Goal: Task Accomplishment & Management: Manage account settings

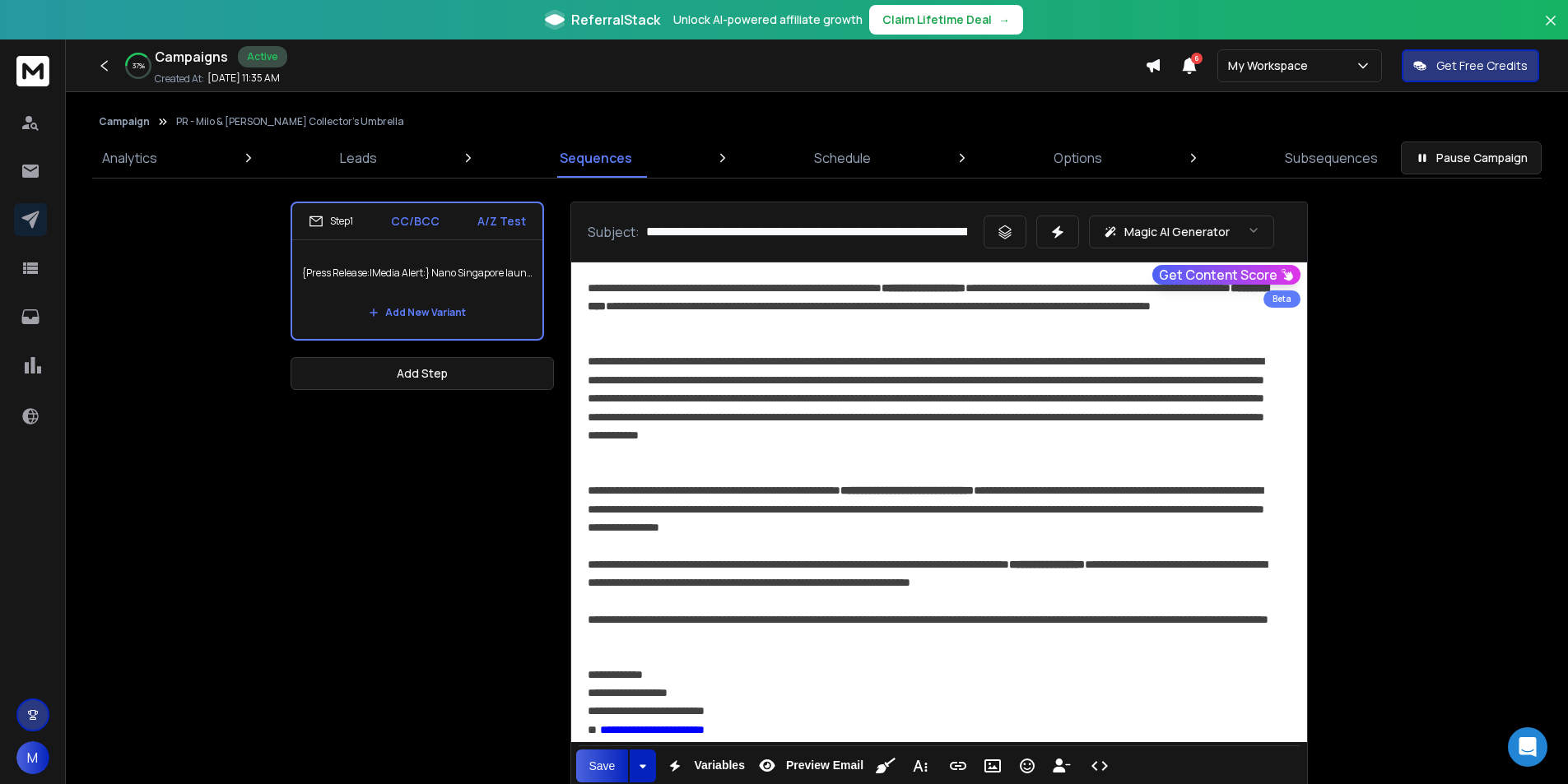
scroll to position [60, 0]
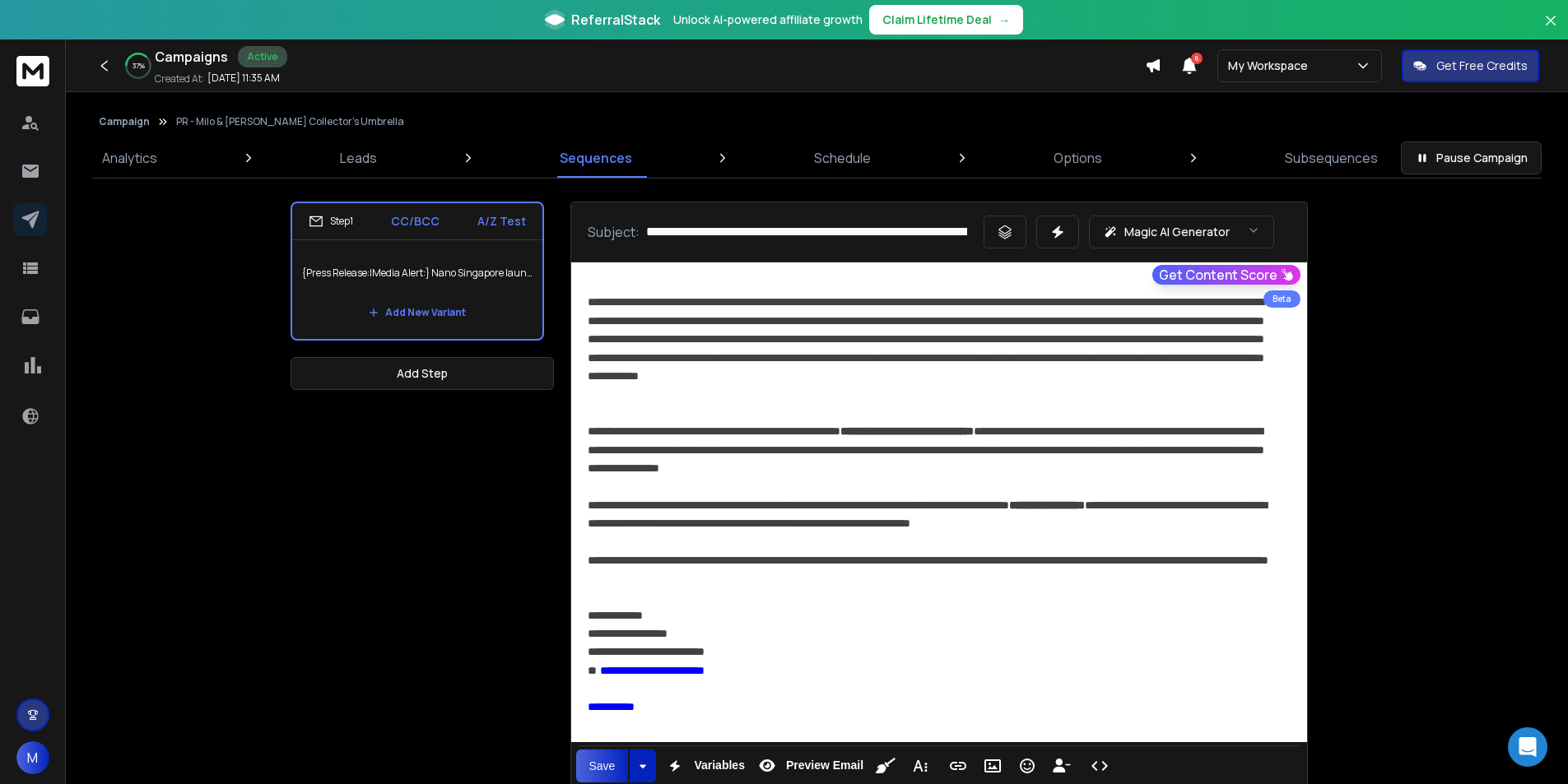
click at [109, 69] on icon at bounding box center [105, 66] width 15 height 15
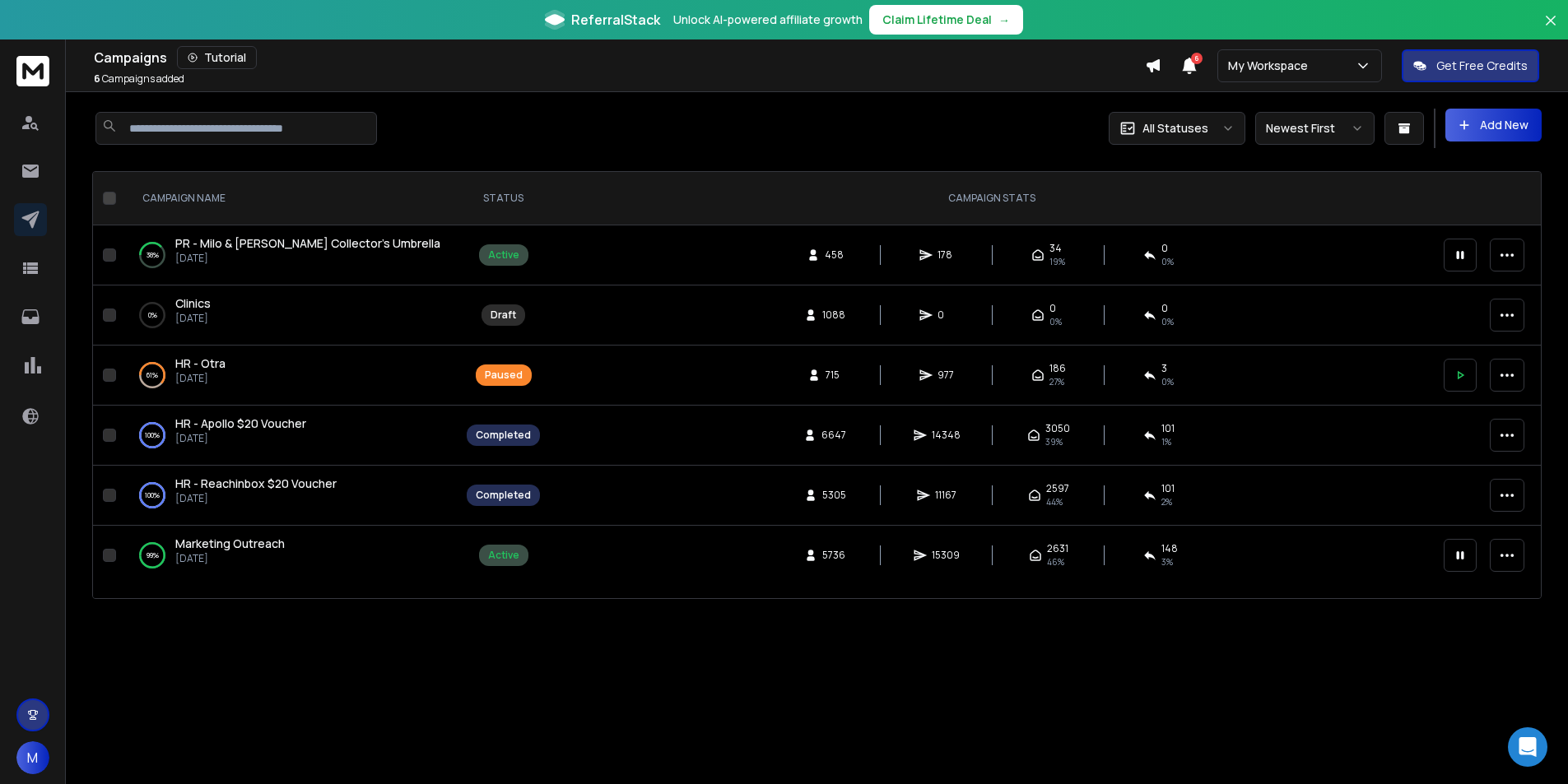
click at [398, 264] on td "38 % PR - Milo & [PERSON_NAME] Collector's Umbrella [DATE]" at bounding box center [290, 255] width 334 height 60
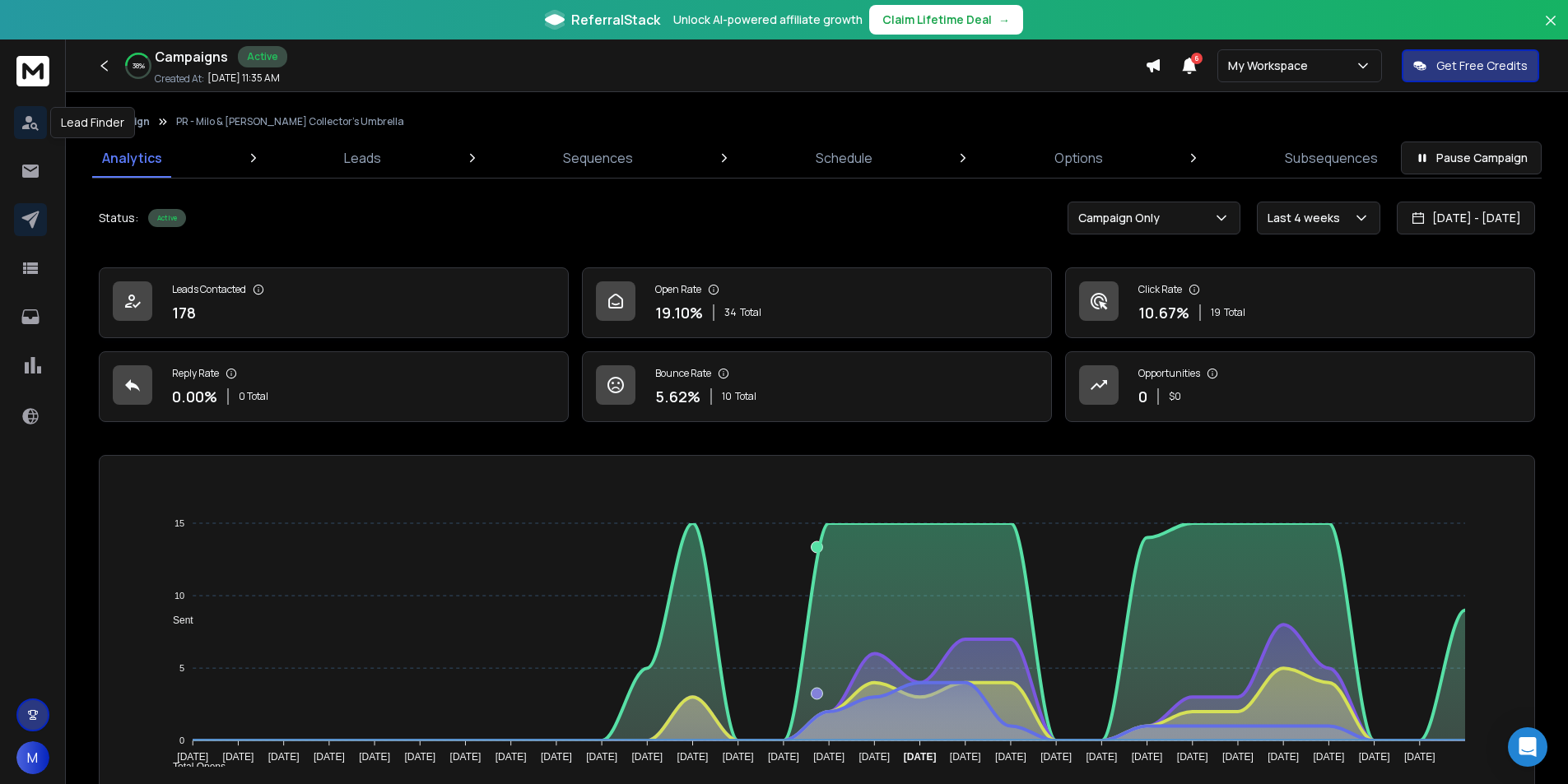
click at [27, 127] on icon at bounding box center [31, 126] width 17 height 8
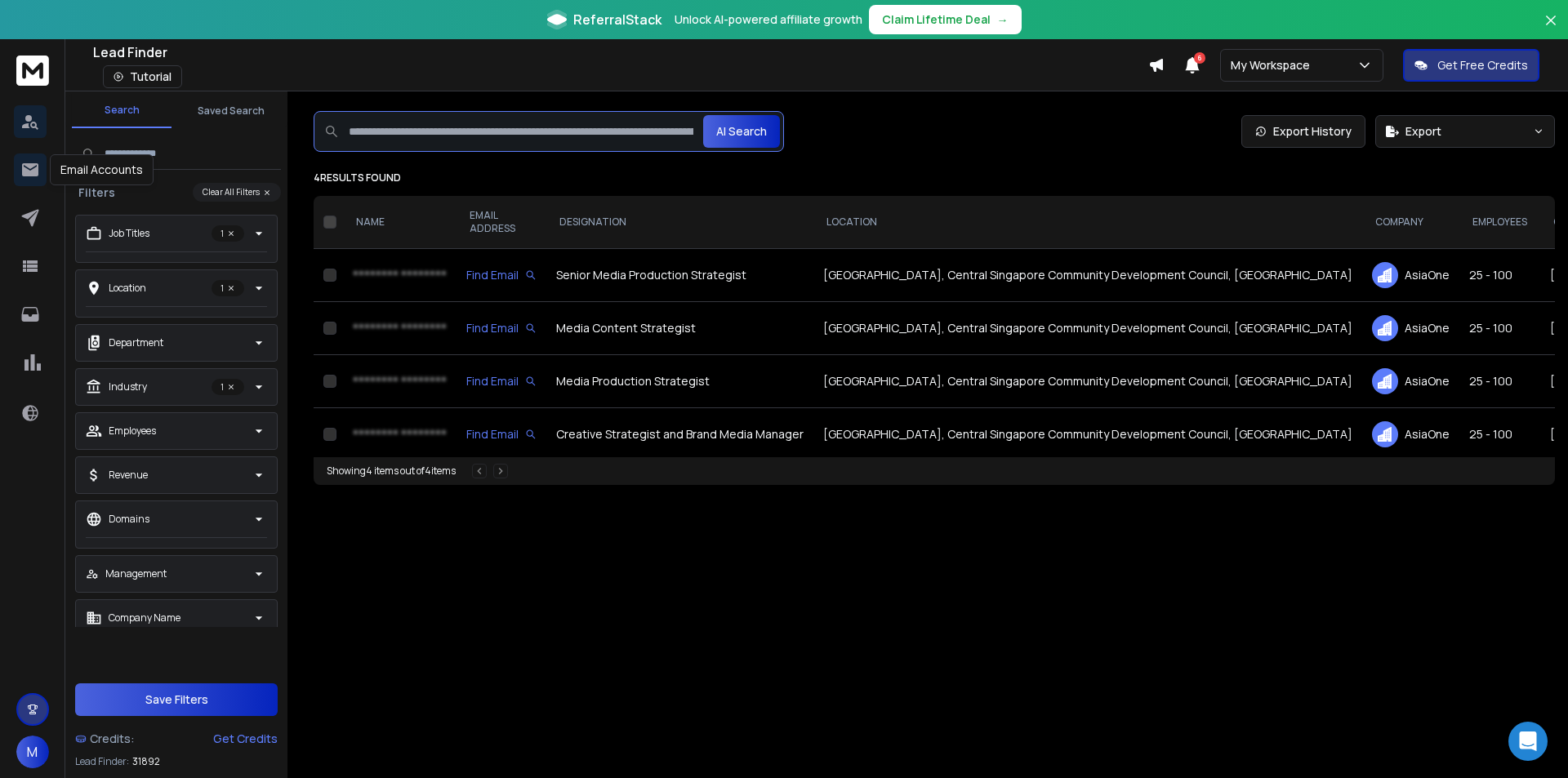
click at [21, 171] on icon at bounding box center [29, 169] width 19 height 19
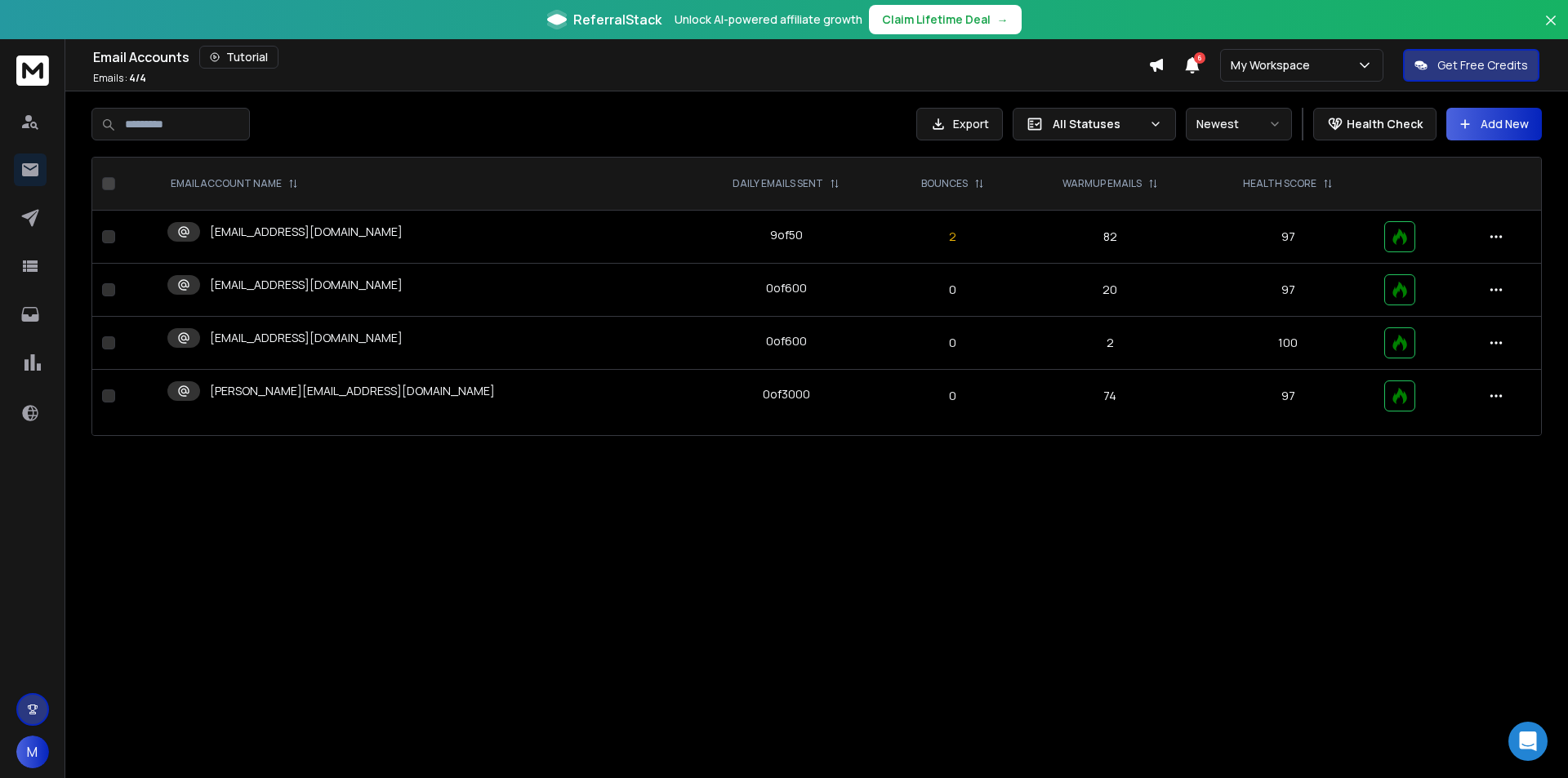
click at [908, 239] on p "2" at bounding box center [953, 237] width 113 height 17
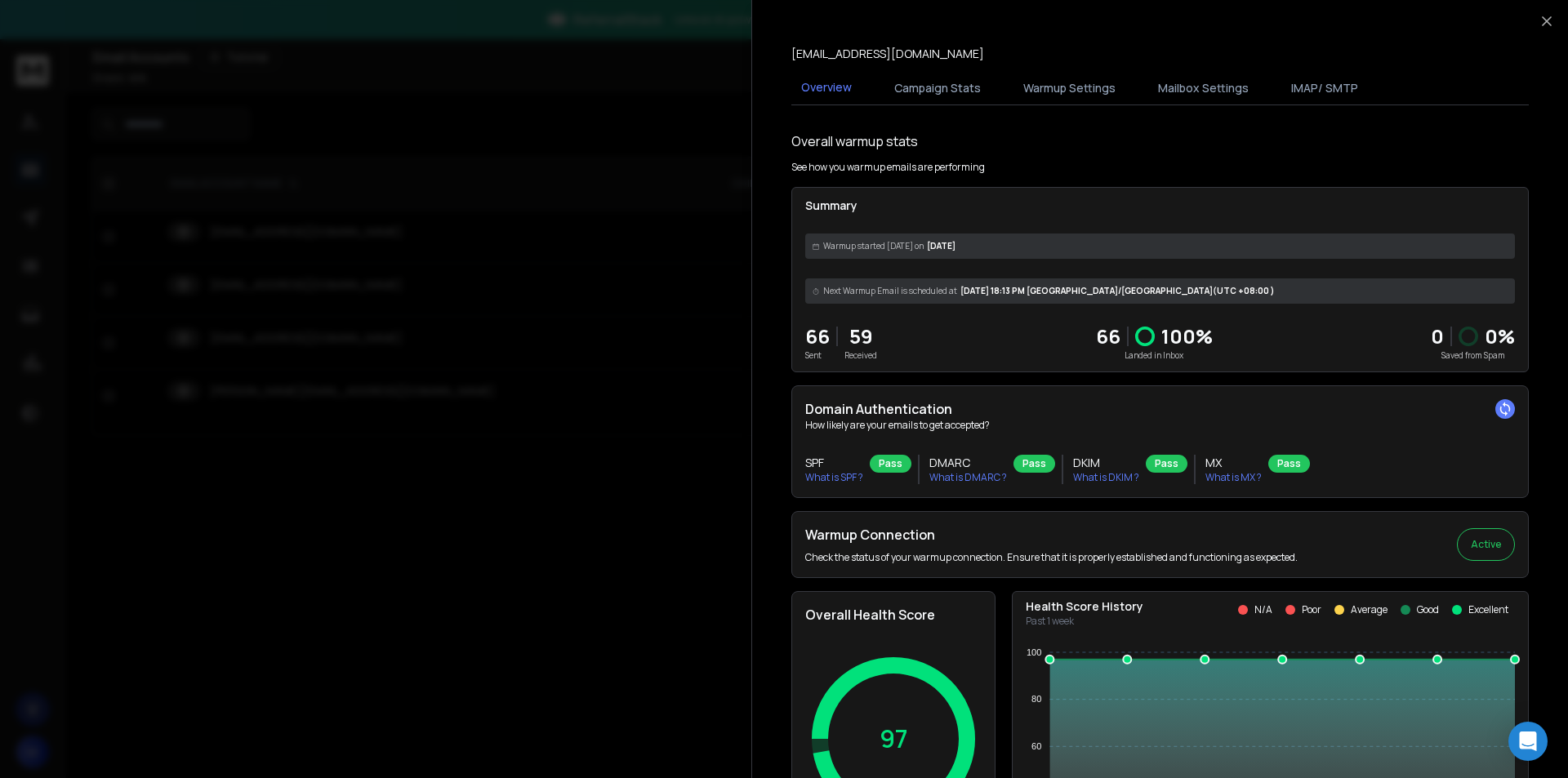
click at [947, 89] on button "Campaign Stats" at bounding box center [937, 87] width 106 height 36
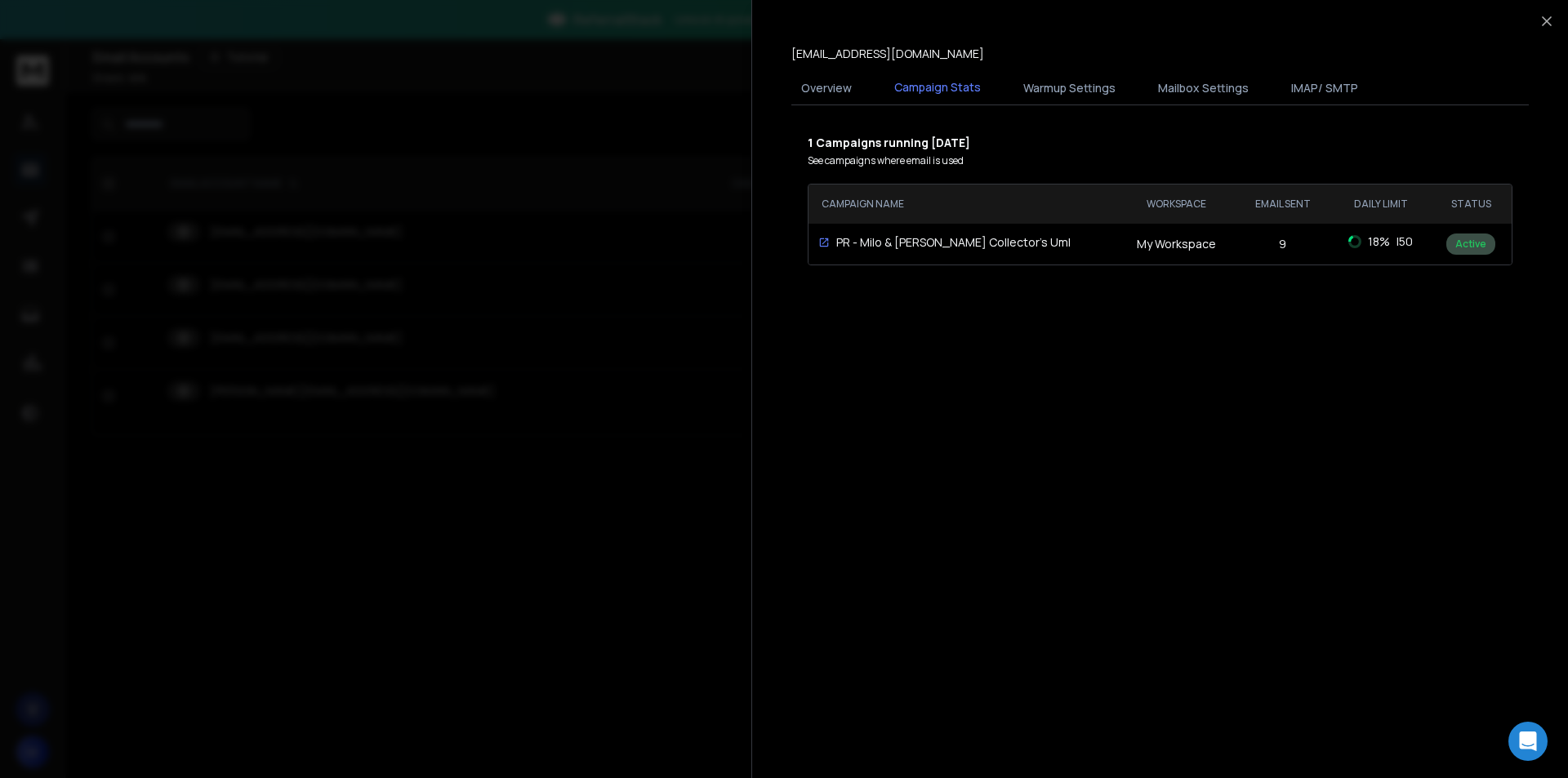
click at [1041, 84] on button "Warmup Settings" at bounding box center [1069, 87] width 111 height 36
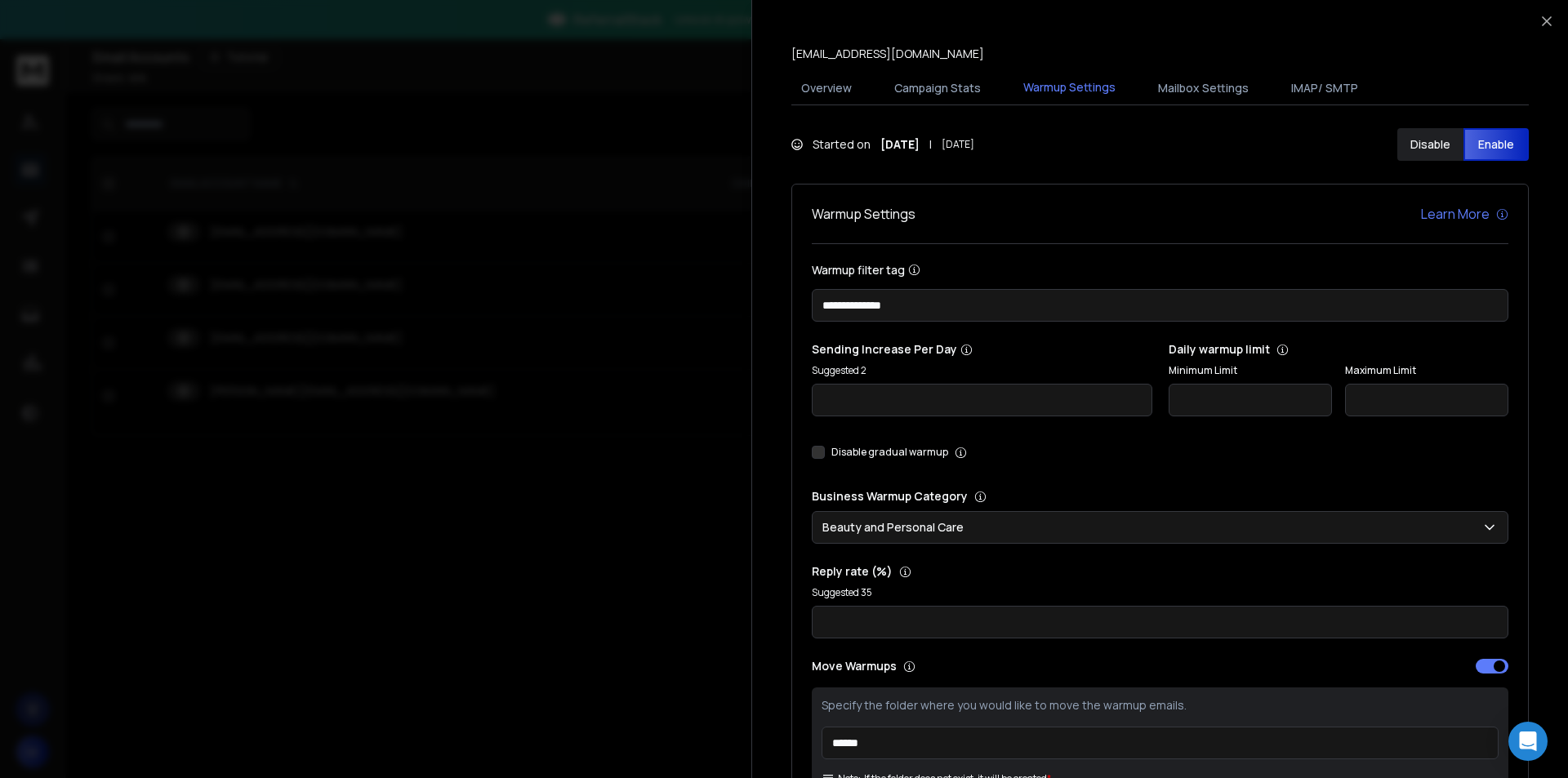
click at [1176, 79] on button "Mailbox Settings" at bounding box center [1203, 87] width 111 height 36
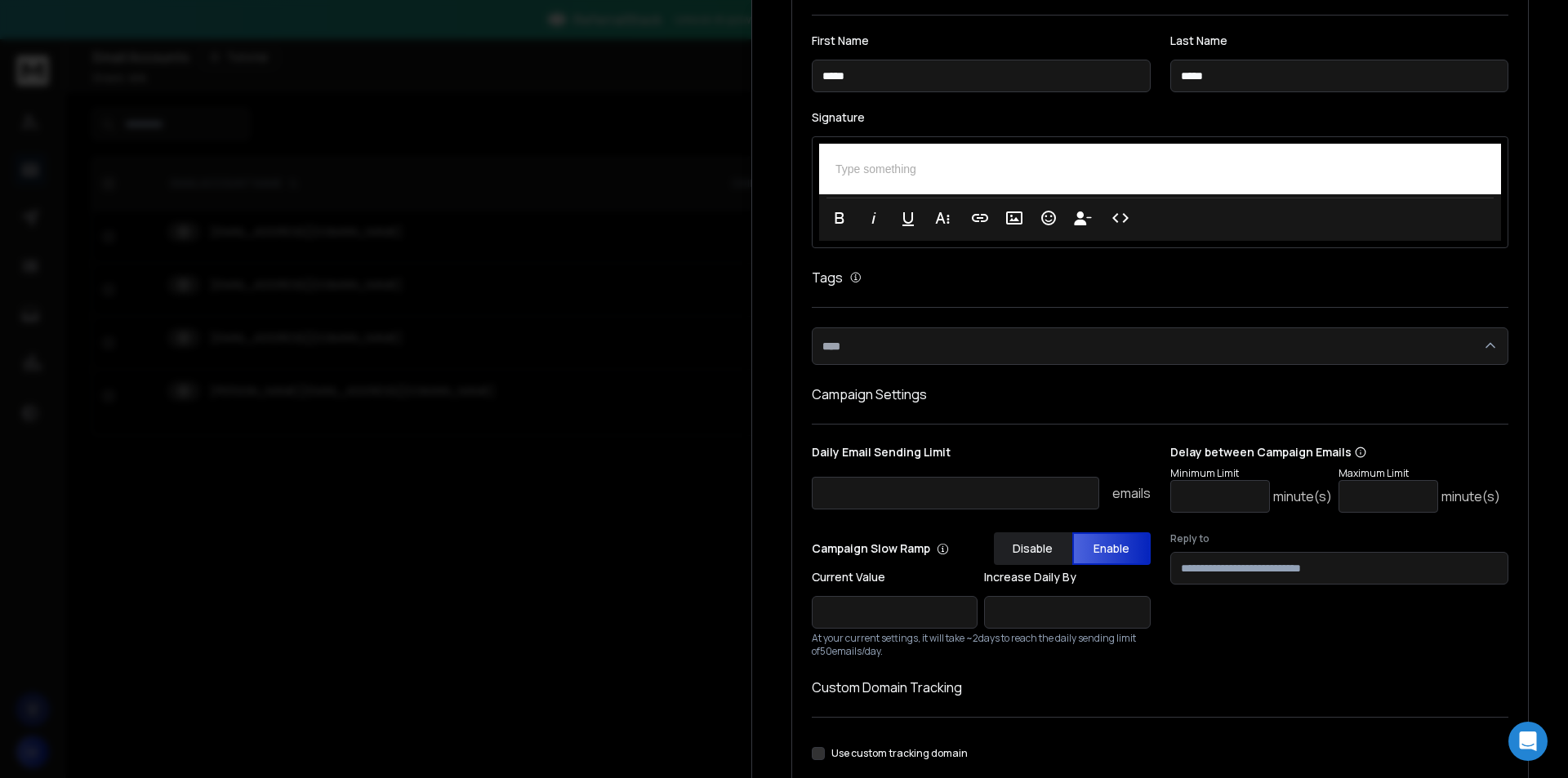
scroll to position [245, 0]
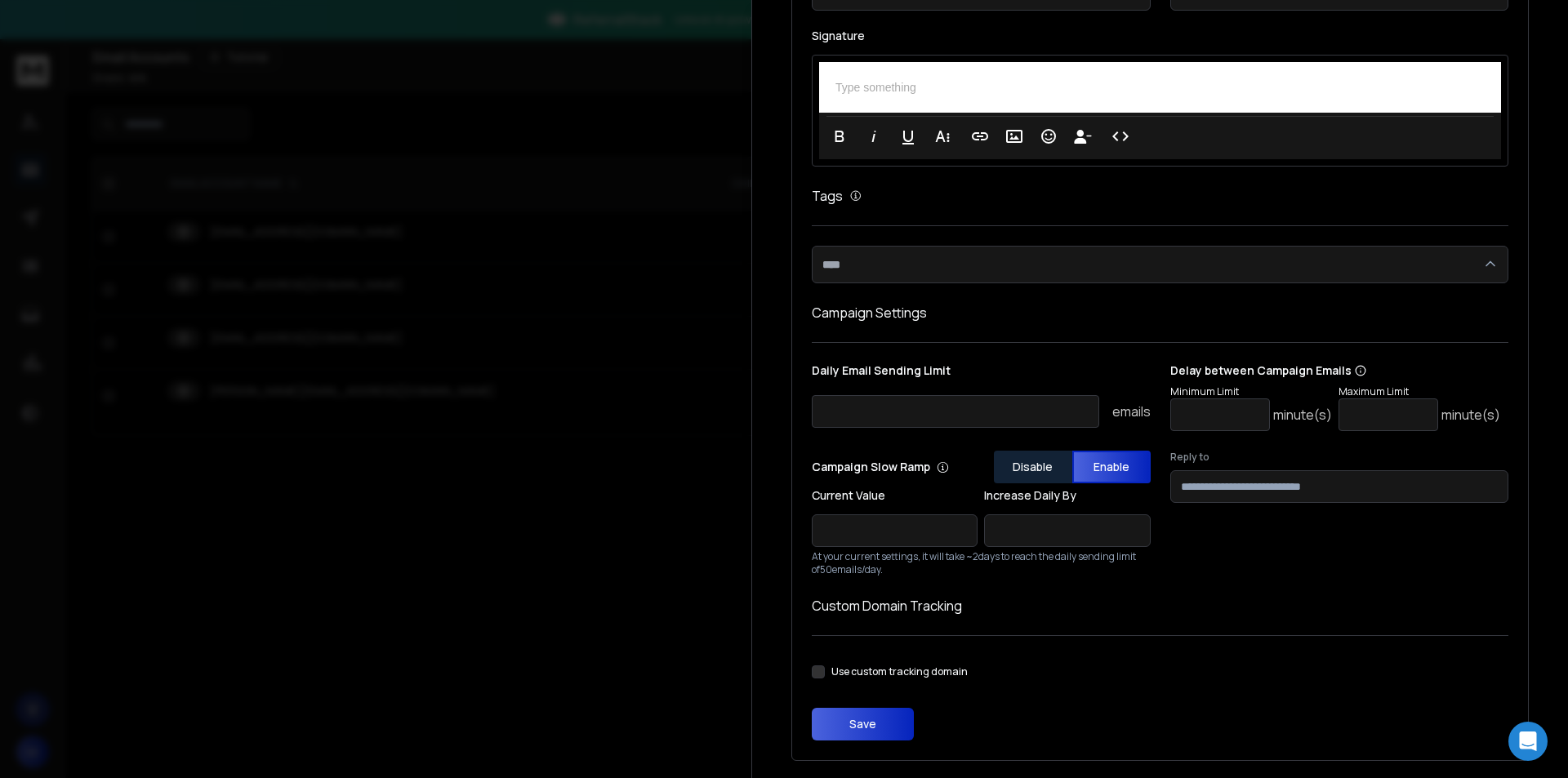
click at [1024, 467] on button "Disable" at bounding box center [1033, 466] width 78 height 32
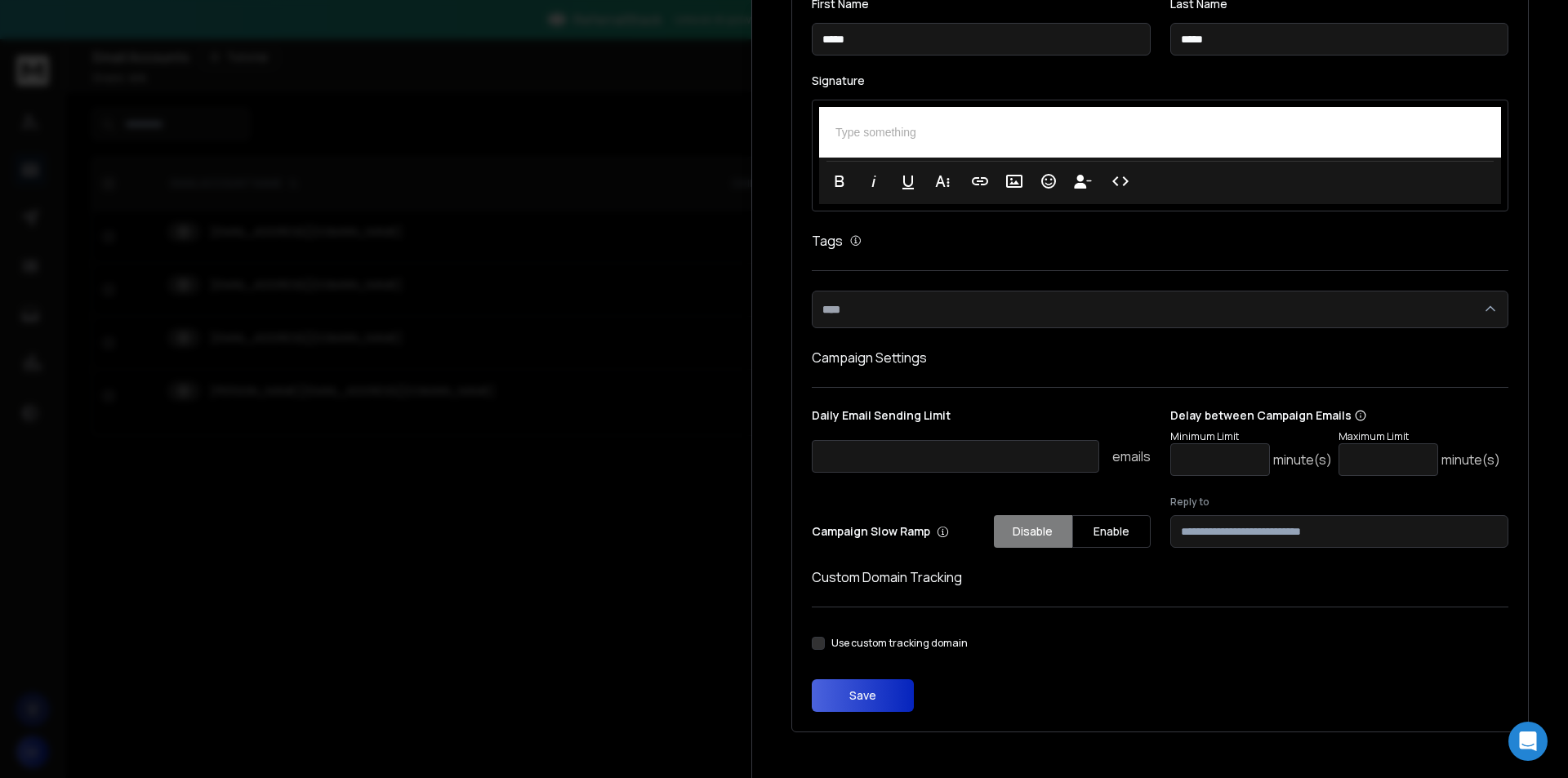
click at [887, 692] on button "Save" at bounding box center [862, 695] width 102 height 32
